Goal: Find specific page/section: Find specific page/section

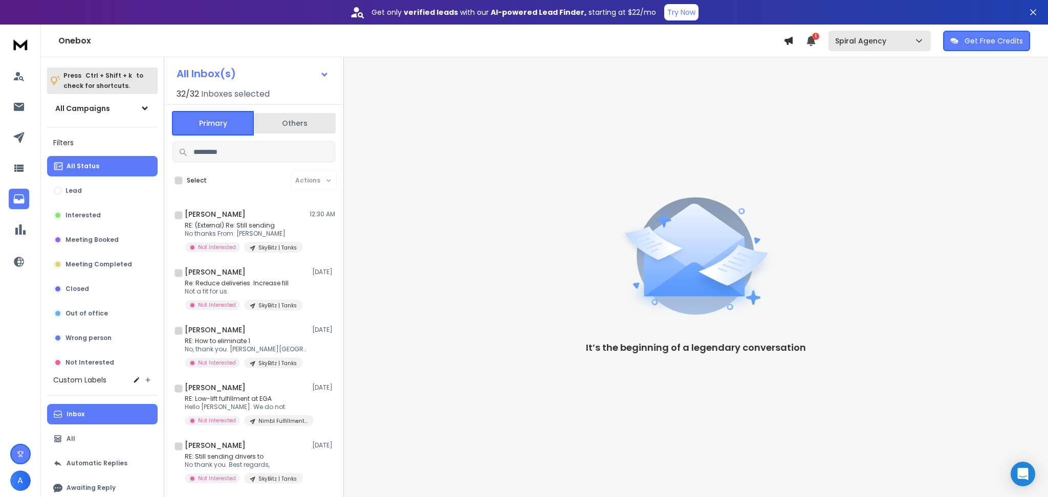
click at [905, 46] on button "Spiral Agency" at bounding box center [880, 41] width 102 height 20
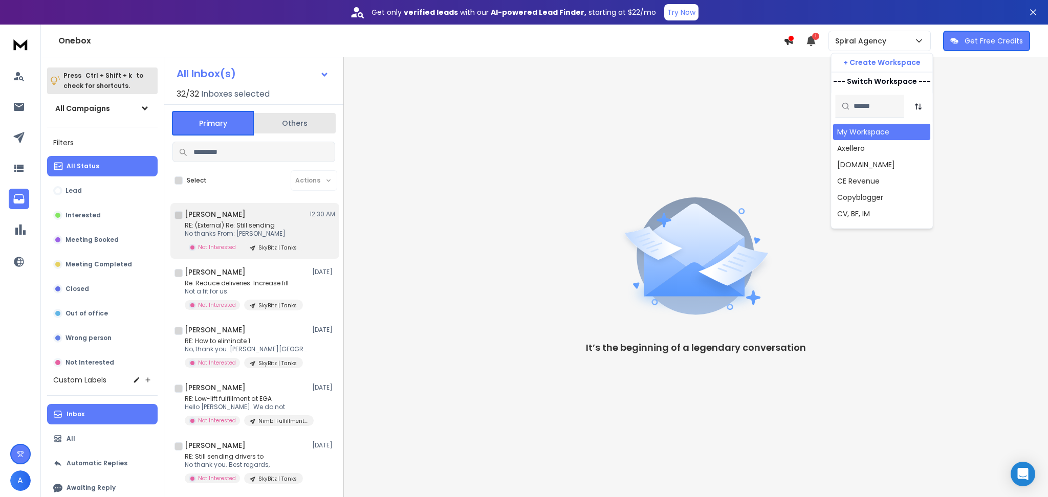
click at [286, 225] on p "RE: (External) Re: Still sending" at bounding box center [244, 226] width 118 height 8
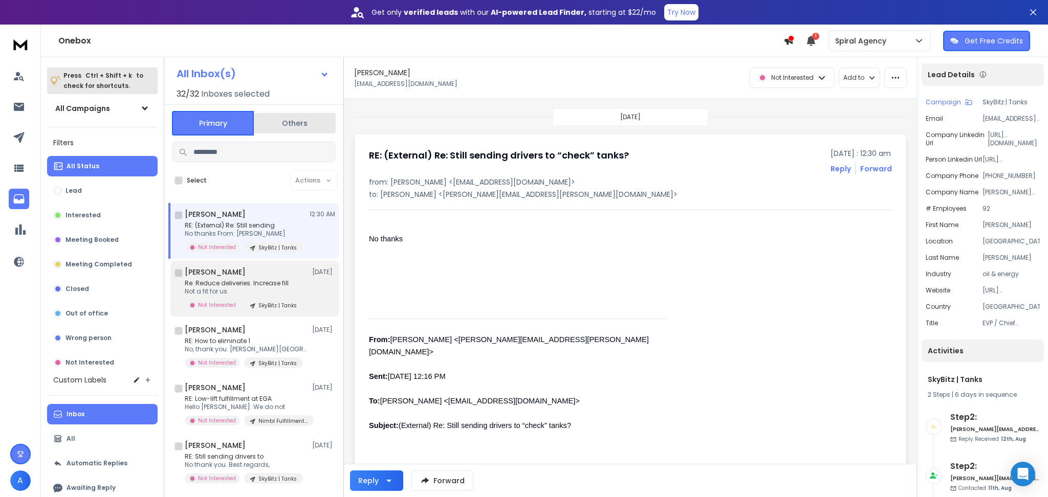
click at [266, 288] on p "Not a fit for us." at bounding box center [244, 292] width 118 height 8
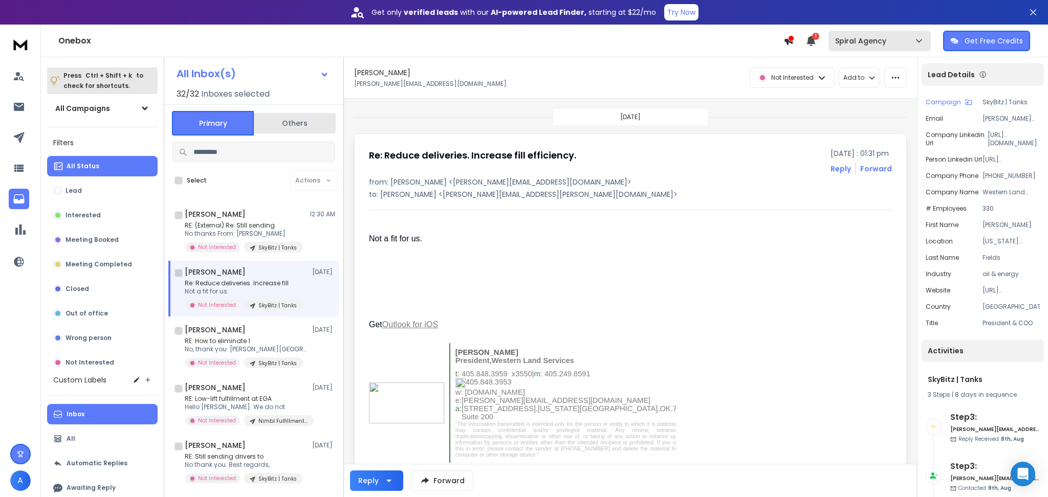
click at [895, 43] on div "Spiral Agency" at bounding box center [879, 41] width 89 height 10
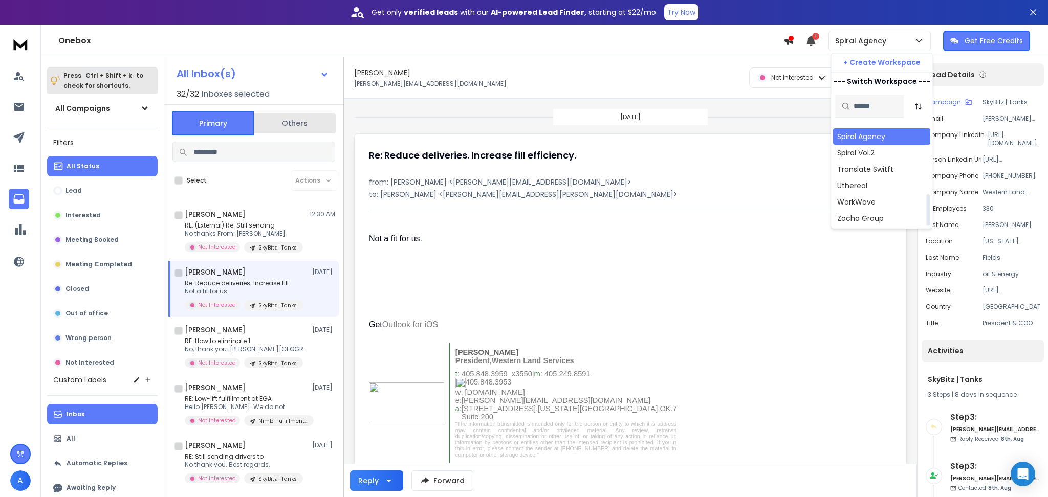
scroll to position [224, 0]
drag, startPoint x: 928, startPoint y: 142, endPoint x: 915, endPoint y: 211, distance: 70.8
click at [926, 211] on div at bounding box center [928, 210] width 4 height 32
click at [895, 150] on div "Spiral Vol.2" at bounding box center [881, 153] width 97 height 16
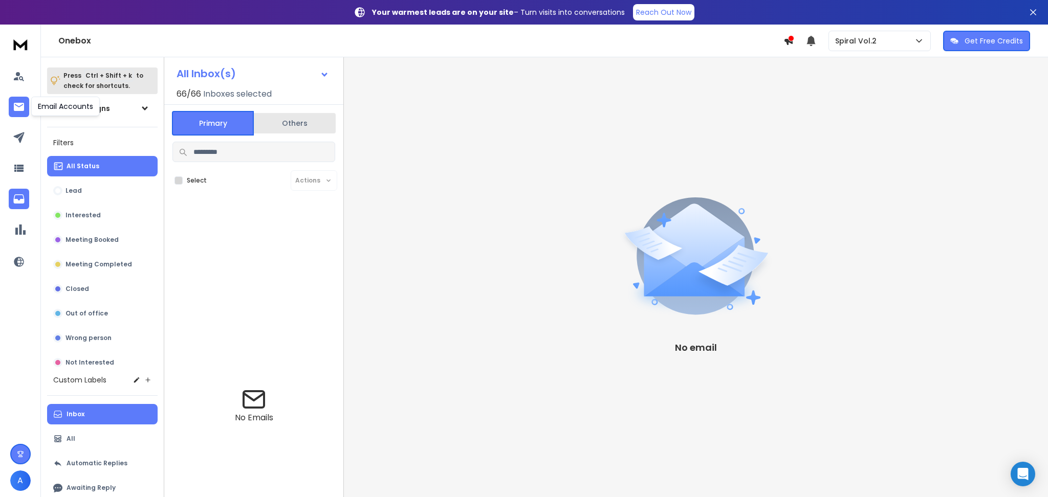
click at [25, 106] on link at bounding box center [19, 107] width 20 height 20
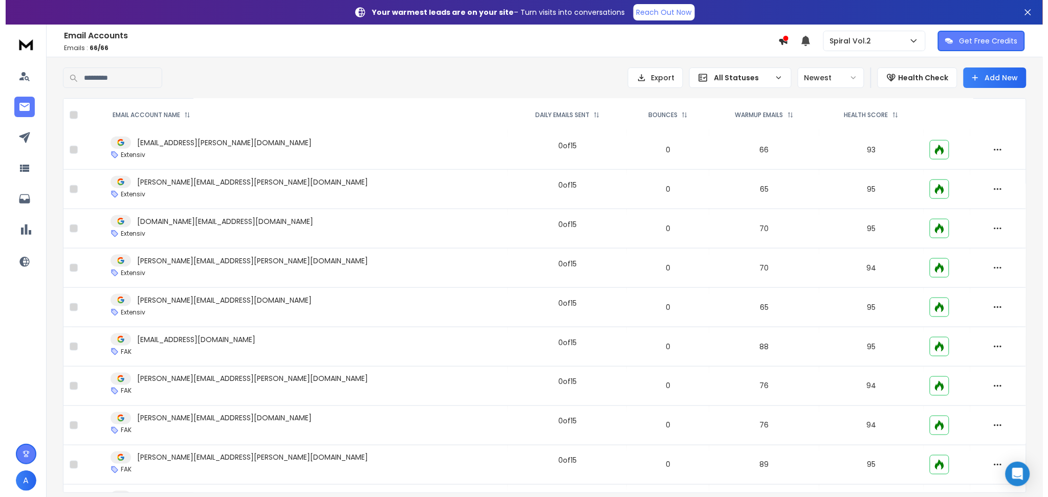
scroll to position [419, 0]
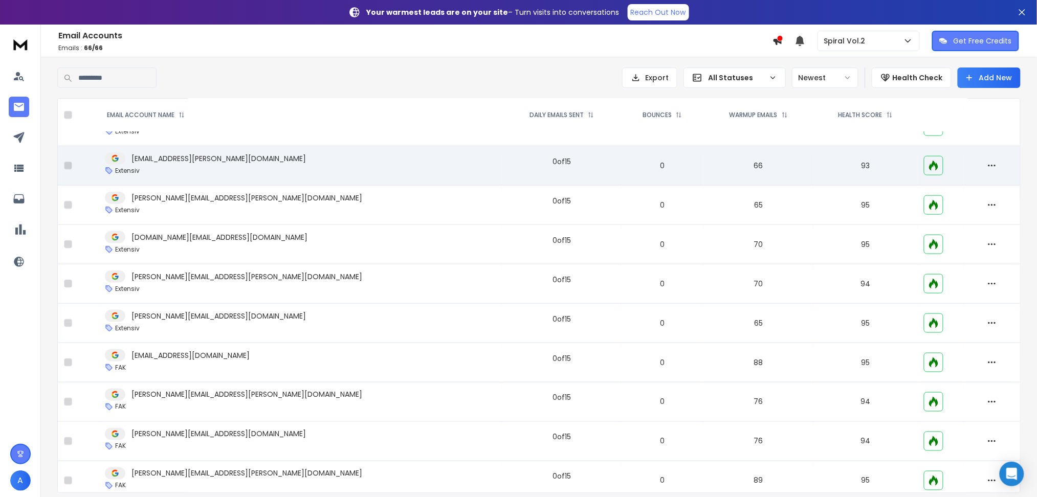
click at [265, 170] on div "Extensiv" at bounding box center [300, 171] width 391 height 8
